Goal: Task Accomplishment & Management: Use online tool/utility

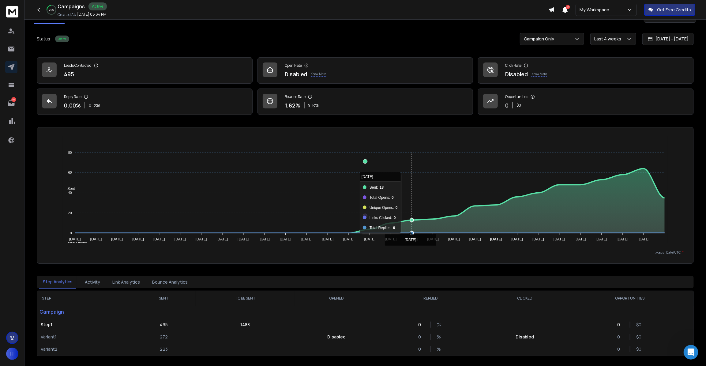
scroll to position [255, 0]
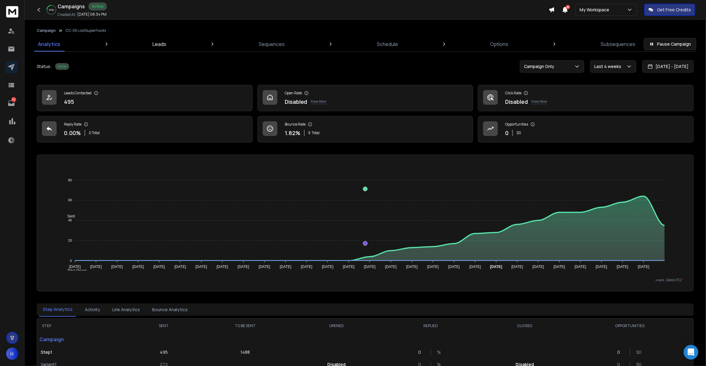
click at [163, 43] on p "Leads" at bounding box center [159, 43] width 14 height 7
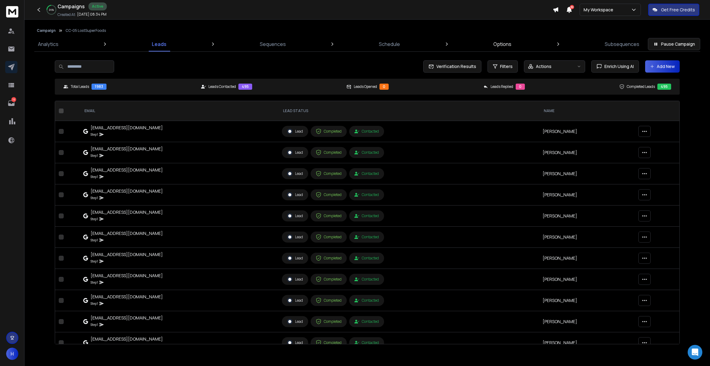
click at [505, 43] on p "Options" at bounding box center [502, 43] width 18 height 7
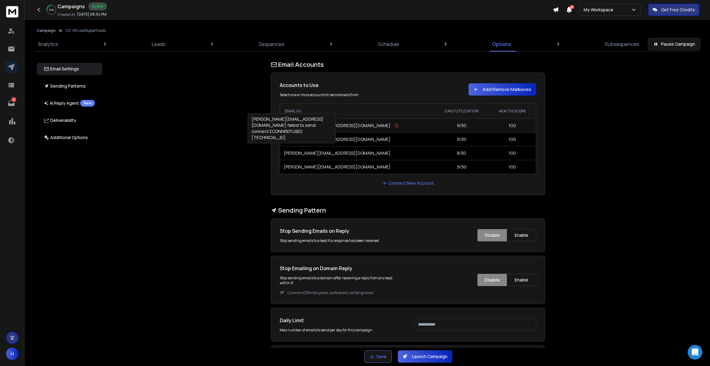
click at [394, 124] on icon at bounding box center [396, 125] width 5 height 5
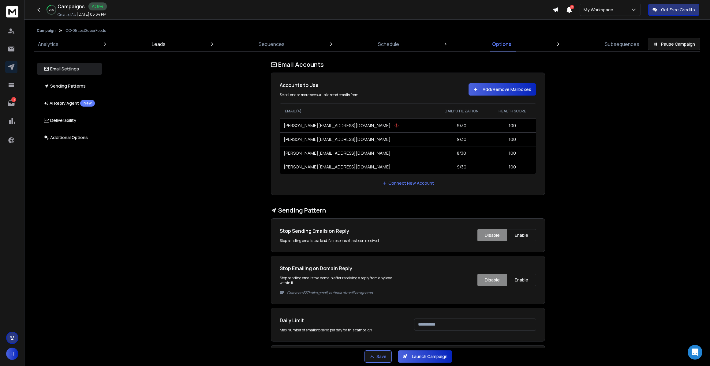
click at [162, 45] on p "Leads" at bounding box center [159, 43] width 14 height 7
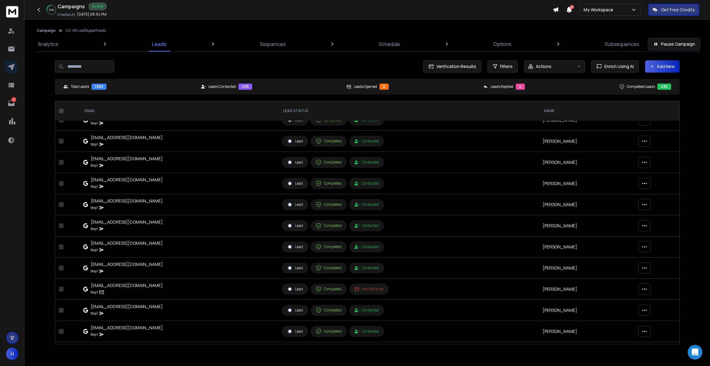
scroll to position [250, 0]
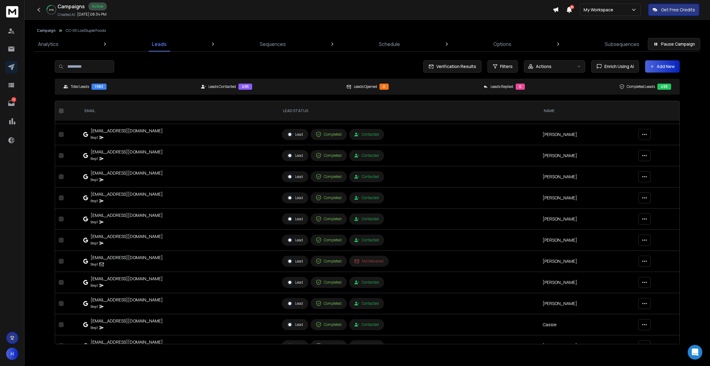
click at [357, 259] on div "Not Delivered" at bounding box center [368, 261] width 29 height 5
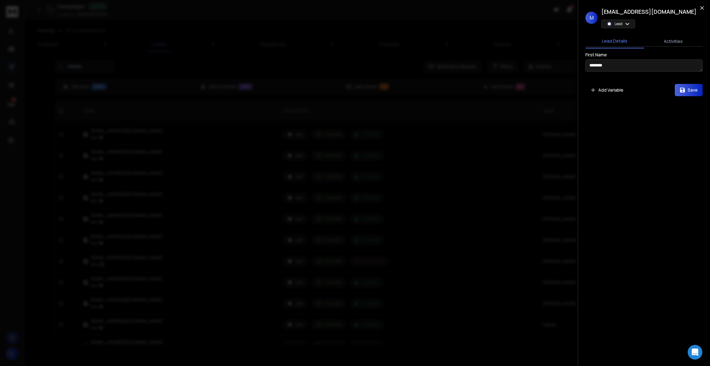
click at [704, 7] on icon "button" at bounding box center [702, 8] width 6 height 6
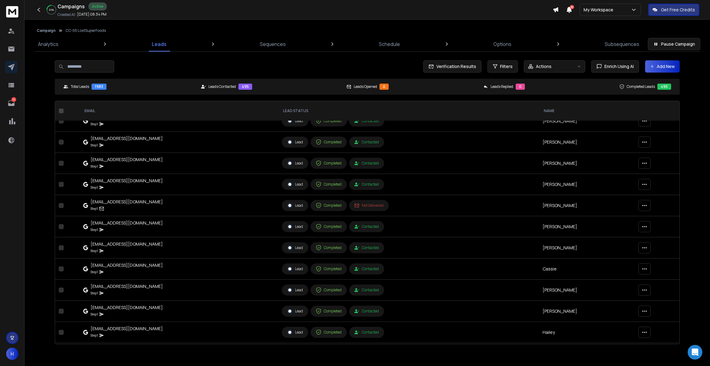
scroll to position [334, 0]
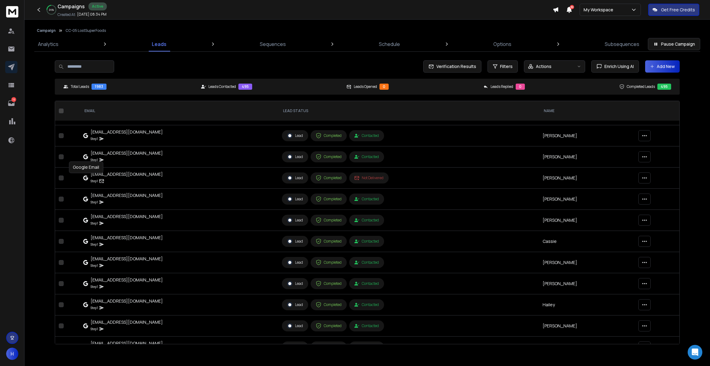
click at [110, 170] on body "ReferralStack Unlock AI-powered affiliate growth Lifetime Deals available! Clai…" at bounding box center [355, 183] width 710 height 366
click at [157, 173] on div "meredithgates@gmail.com Step 1" at bounding box center [178, 177] width 191 height 13
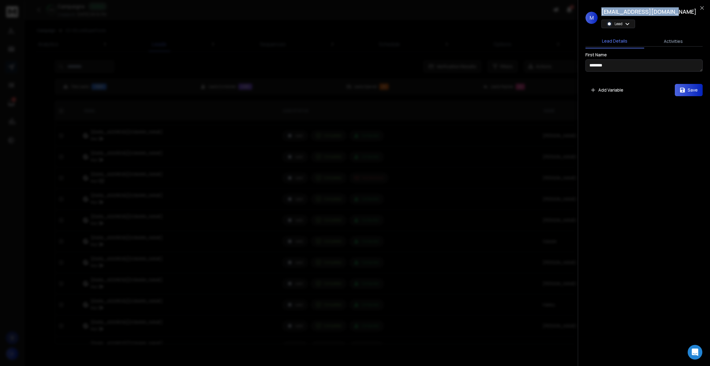
drag, startPoint x: 681, startPoint y: 10, endPoint x: 602, endPoint y: 10, distance: 79.9
click at [602, 10] on div "M meredithgates@gmail.com Lead" at bounding box center [643, 17] width 117 height 21
copy h1 "meredithgates@gmail.com"
click at [155, 205] on div at bounding box center [355, 183] width 710 height 366
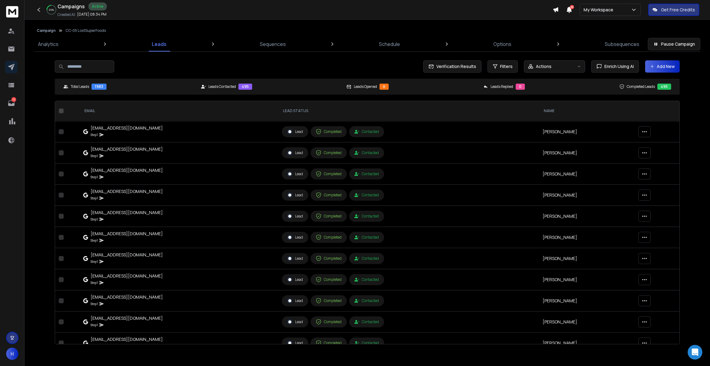
scroll to position [0, 0]
click at [54, 141] on button "Select this Page" at bounding box center [54, 140] width 5 height 5
click at [54, 140] on button "Select this Page" at bounding box center [54, 140] width 5 height 5
click at [681, 222] on div "Verification Results Filters Actions Enrich Using AI Add New Total Leads 1983 L…" at bounding box center [367, 199] width 661 height 278
click at [279, 244] on td "Lead Completed Contacted" at bounding box center [408, 236] width 261 height 21
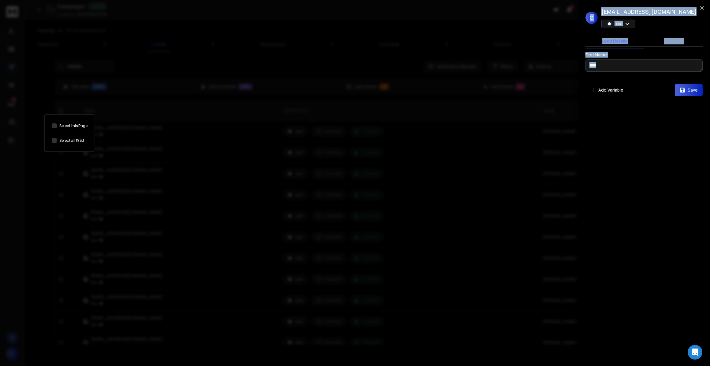
scroll to position [883, 0]
click at [691, 151] on body "ReferralStack Unlock AI-powered affiliate growth Lifetime Deals available! Clai…" at bounding box center [355, 183] width 710 height 366
click at [703, 8] on icon "button" at bounding box center [702, 8] width 6 height 6
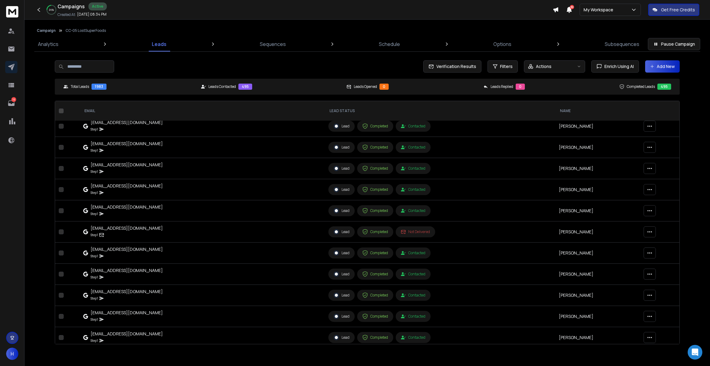
scroll to position [751, 0]
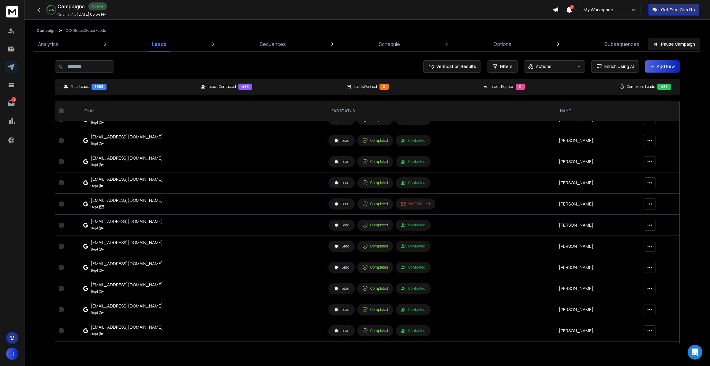
click at [129, 199] on div "biancahaley@gmail.com" at bounding box center [127, 200] width 72 height 6
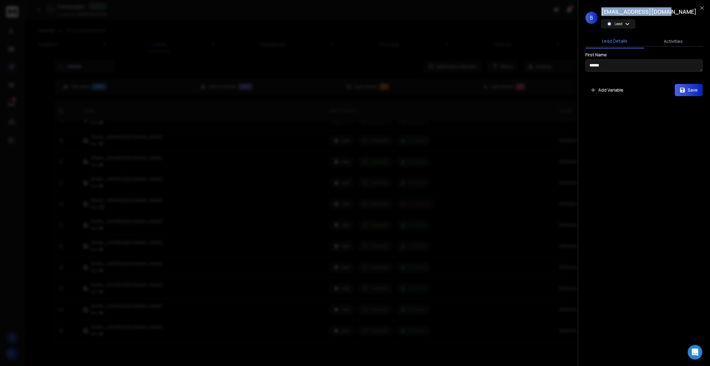
drag, startPoint x: 674, startPoint y: 9, endPoint x: 600, endPoint y: 11, distance: 74.1
click at [600, 11] on div "B biancahaley@gmail.com Lead" at bounding box center [643, 17] width 117 height 21
copy h1 "biancahaley@gmail.com"
click at [702, 9] on icon "button" at bounding box center [702, 8] width 6 height 6
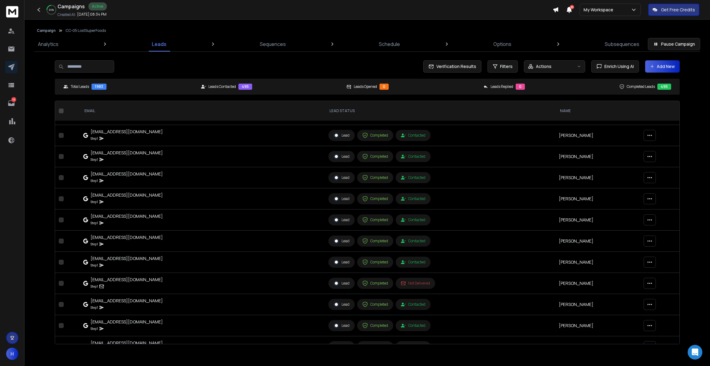
scroll to position [2142, 0]
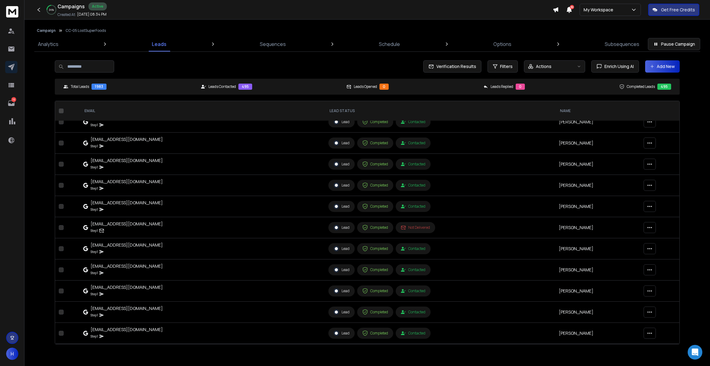
click at [127, 222] on div "perrycalderon@gmail.com" at bounding box center [127, 224] width 72 height 6
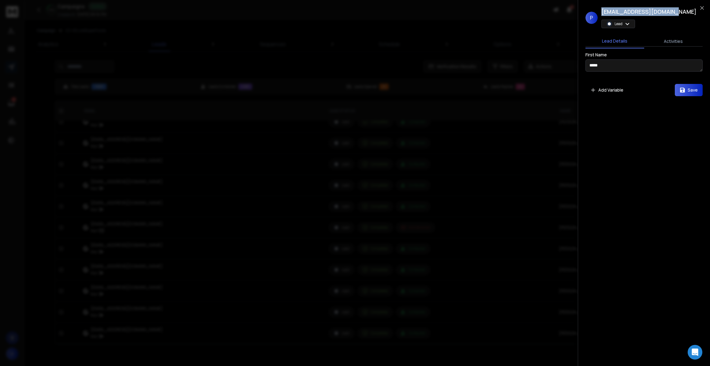
drag, startPoint x: 670, startPoint y: 9, endPoint x: 600, endPoint y: 9, distance: 70.1
click at [600, 9] on div "P perrycalderon@gmail.com Lead" at bounding box center [643, 17] width 117 height 21
copy h1 "perrycalderon@gmail.com"
click at [702, 8] on icon "button" at bounding box center [701, 7] width 3 height 3
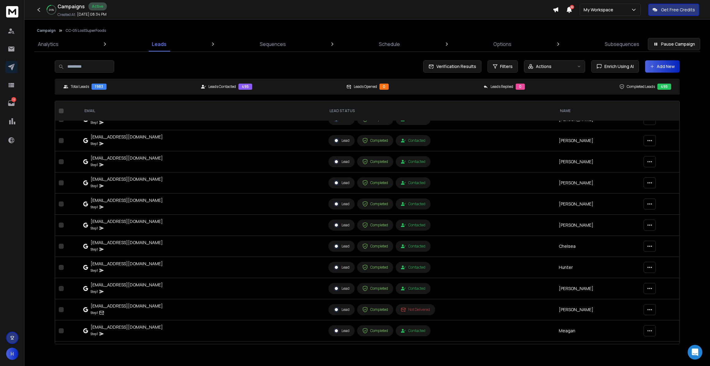
scroll to position [2559, 0]
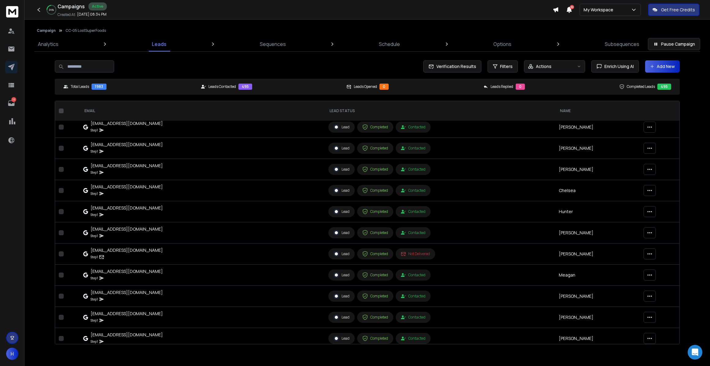
click at [119, 247] on div "megancfarland@gmail.com" at bounding box center [127, 250] width 72 height 6
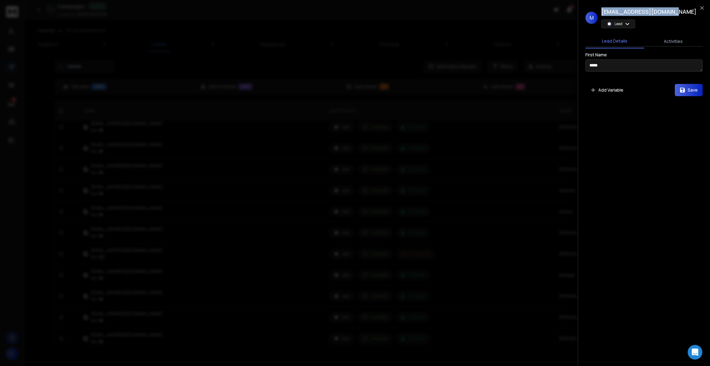
drag, startPoint x: 667, startPoint y: 12, endPoint x: 602, endPoint y: 10, distance: 65.5
click at [602, 10] on div "M megancfarland@gmail.com Lead" at bounding box center [643, 17] width 117 height 21
copy h1 "megancfarland@gmail.com"
click at [702, 7] on icon "button" at bounding box center [701, 7] width 3 height 3
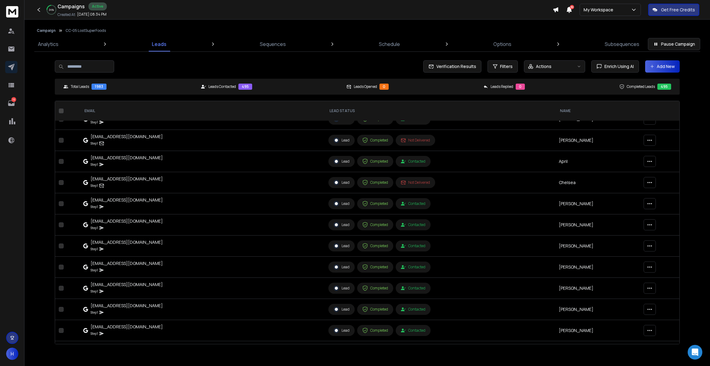
scroll to position [7796, 0]
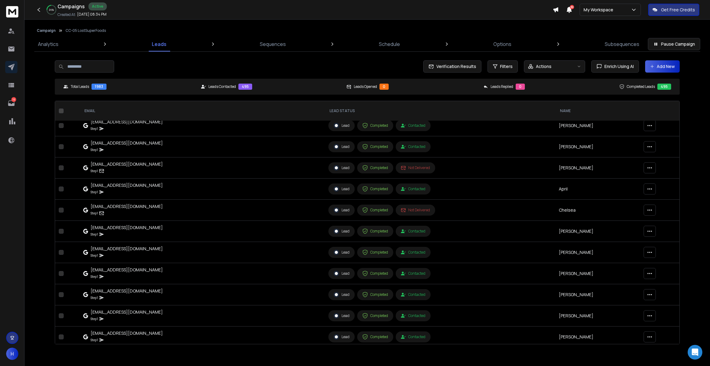
click at [113, 168] on div "Step 1" at bounding box center [127, 171] width 72 height 6
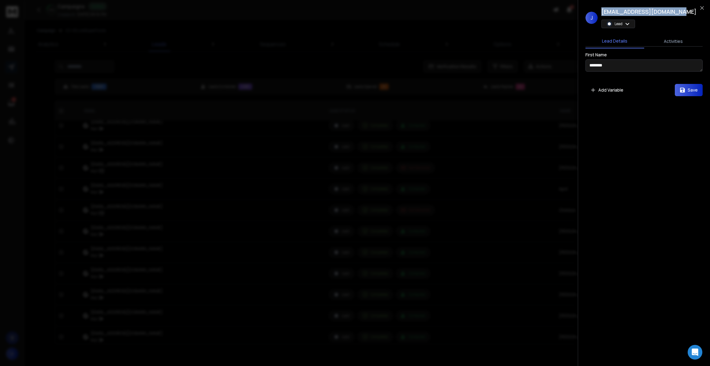
drag, startPoint x: 681, startPoint y: 10, endPoint x: 599, endPoint y: 13, distance: 81.4
click at [599, 13] on div "J jeremiahvasquez@gmail.com Lead" at bounding box center [643, 17] width 117 height 21
copy h1 "jeremiahvasquez@gmail.com"
drag, startPoint x: 703, startPoint y: 5, endPoint x: 679, endPoint y: 18, distance: 27.8
click at [703, 5] on icon "button" at bounding box center [702, 8] width 6 height 6
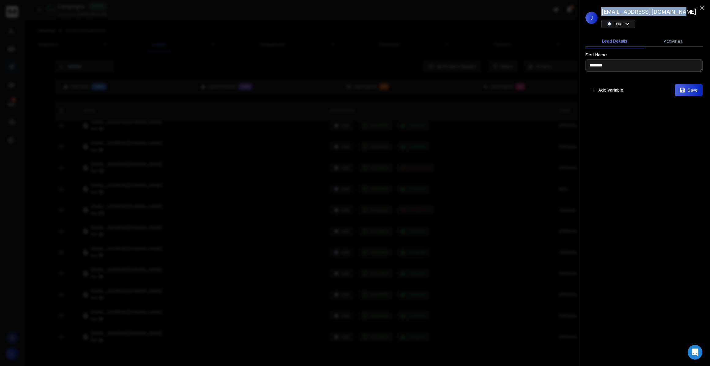
click at [106, 203] on div "chelseaglenn@gmail.com" at bounding box center [127, 206] width 72 height 6
drag, startPoint x: 673, startPoint y: 9, endPoint x: 598, endPoint y: 13, distance: 75.0
click at [598, 13] on div "C chelseaglenn@gmail.com Lead" at bounding box center [643, 17] width 117 height 21
copy div "chelseaglenn@gmail.com"
click at [702, 6] on icon "button" at bounding box center [702, 8] width 6 height 6
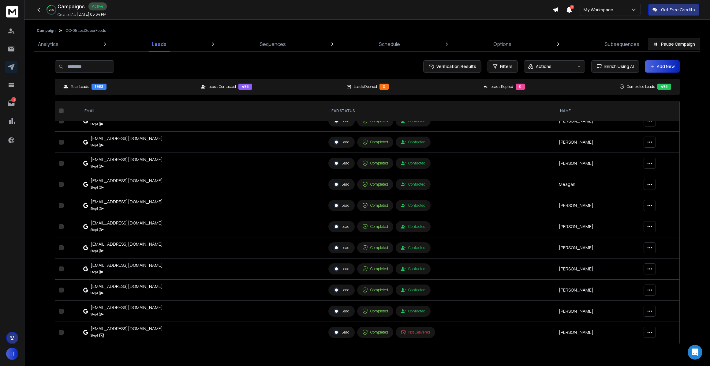
scroll to position [8046, 0]
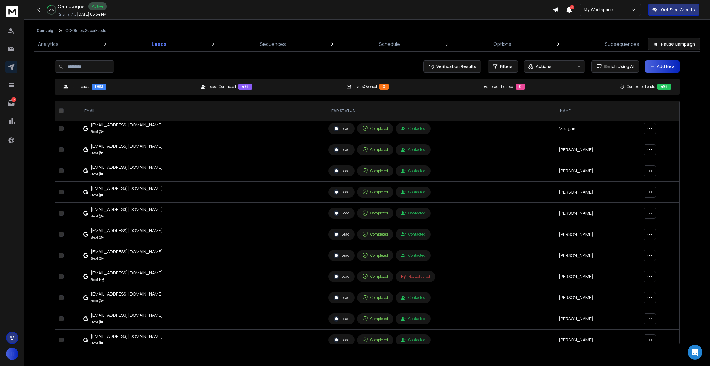
click at [64, 274] on div at bounding box center [69, 276] width 21 height 5
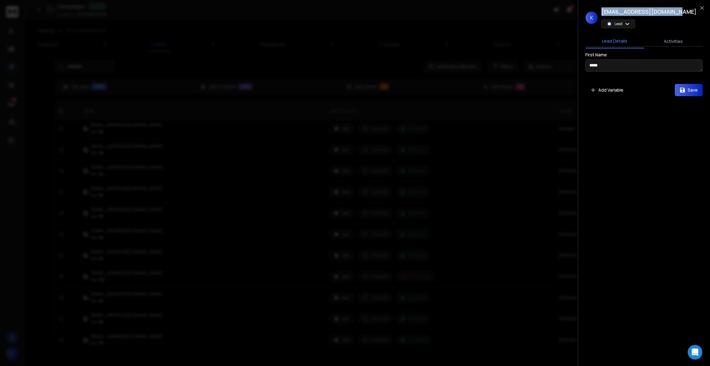
drag, startPoint x: 680, startPoint y: 12, endPoint x: 599, endPoint y: 10, distance: 81.4
click at [599, 10] on div "K kerrifernandez@gmail.com Lead" at bounding box center [643, 17] width 117 height 21
copy h1 "kerrifernandez@gmail.com"
drag, startPoint x: 701, startPoint y: 6, endPoint x: 691, endPoint y: 18, distance: 15.6
click at [701, 7] on icon "button" at bounding box center [702, 8] width 6 height 6
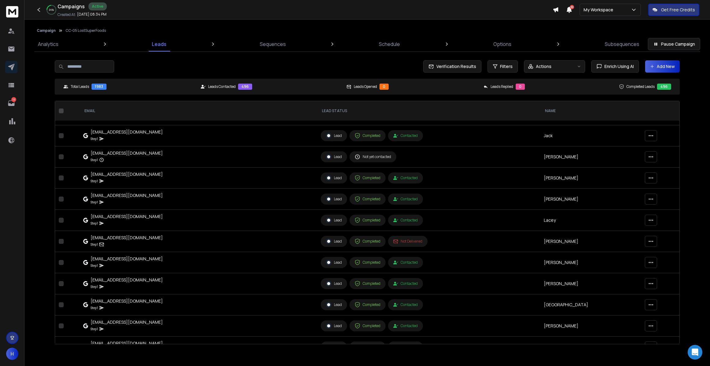
scroll to position [11593, 0]
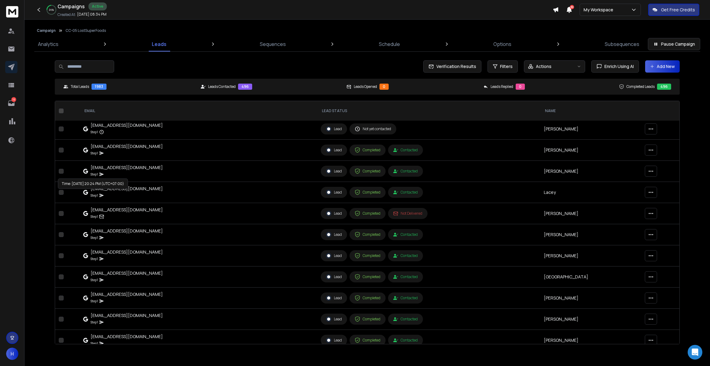
click at [98, 213] on p "Step 1" at bounding box center [94, 216] width 7 height 6
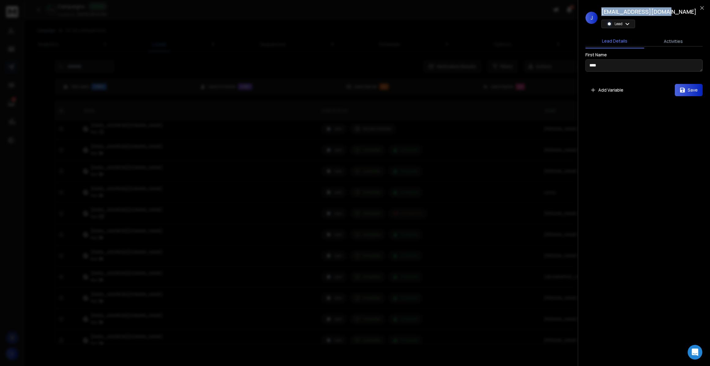
drag, startPoint x: 658, startPoint y: 12, endPoint x: 609, endPoint y: 17, distance: 49.8
click at [599, 14] on div "J joelmcclain@gmail.com Lead" at bounding box center [643, 17] width 117 height 21
copy h1 "joelmcclain@gmail.com"
click at [703, 6] on icon "button" at bounding box center [702, 8] width 6 height 6
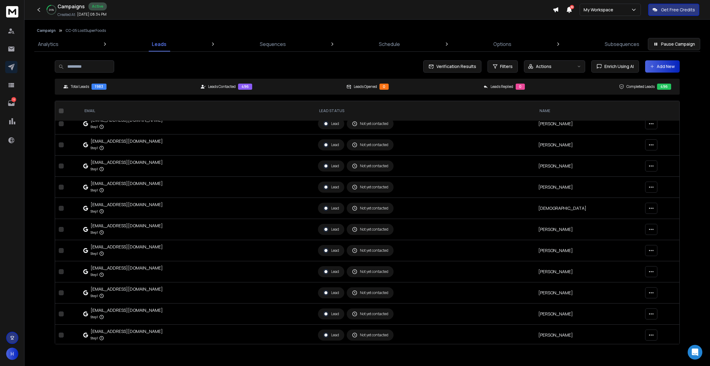
scroll to position [41563, 0]
